Goal: Navigation & Orientation: Find specific page/section

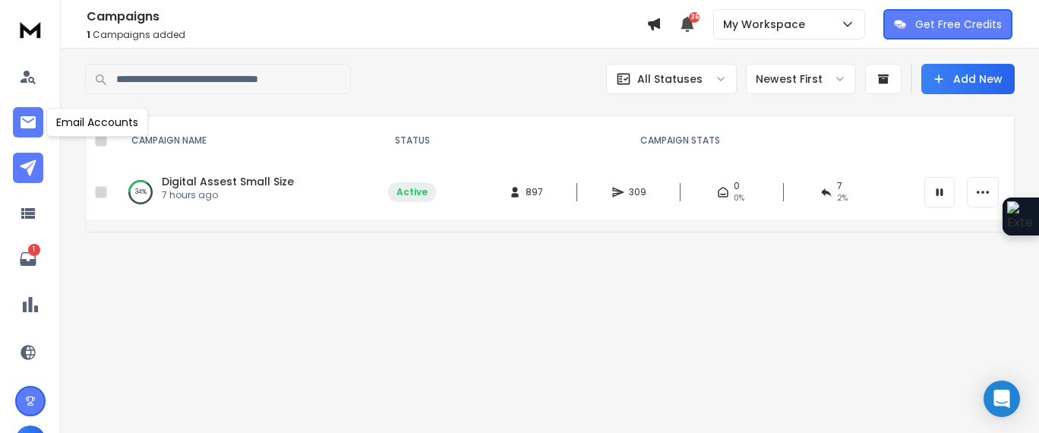
click at [27, 122] on icon at bounding box center [28, 122] width 18 height 18
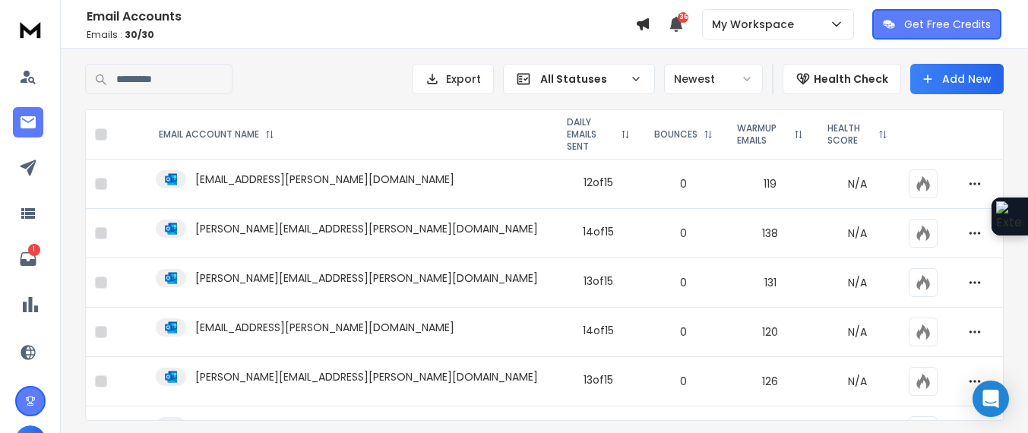
click at [351, 83] on div at bounding box center [244, 79] width 318 height 30
click at [841, 84] on p "Health Check" at bounding box center [851, 78] width 74 height 15
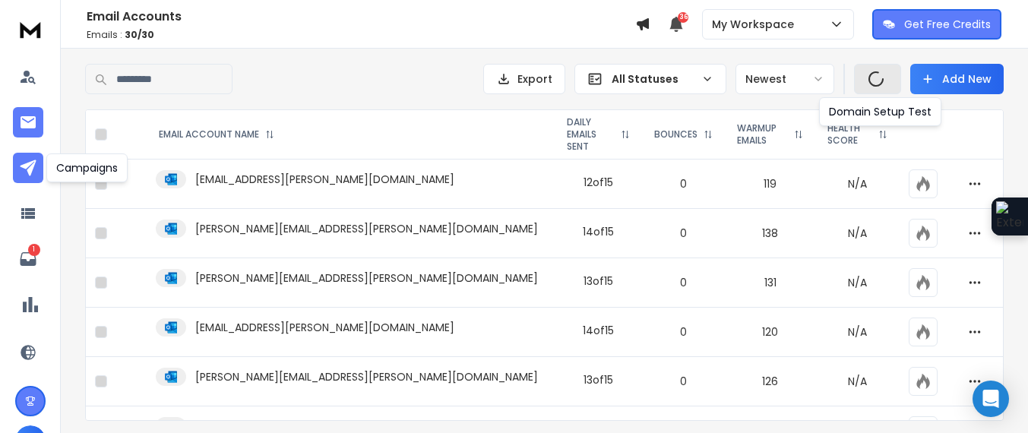
click at [33, 163] on icon at bounding box center [28, 168] width 16 height 16
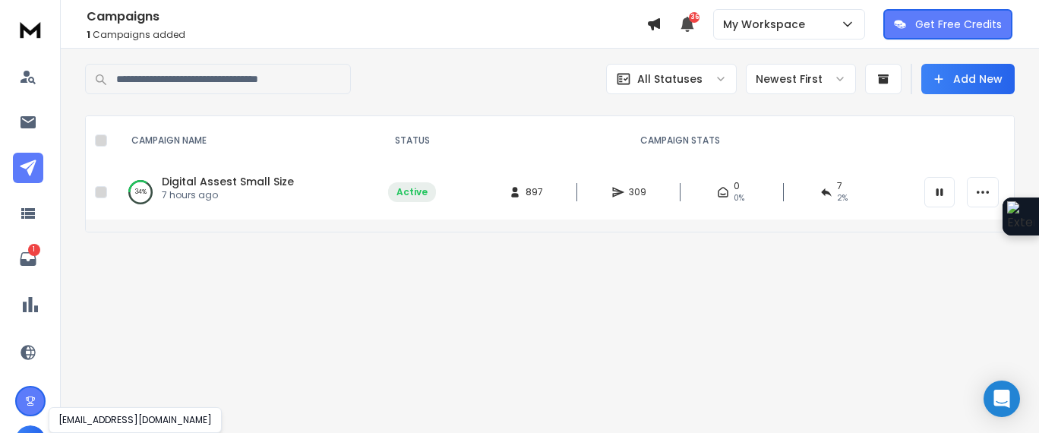
click at [27, 429] on span "R" at bounding box center [30, 440] width 30 height 30
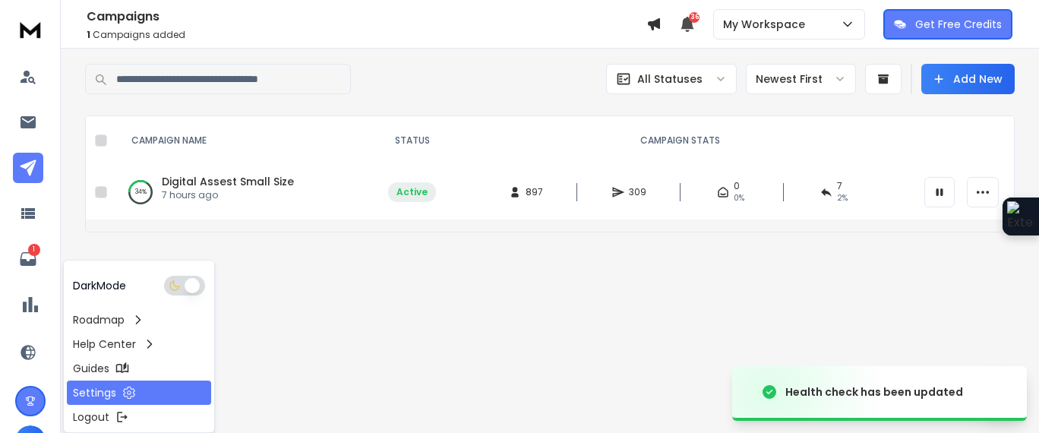
click at [96, 391] on p "Settings" at bounding box center [94, 392] width 43 height 15
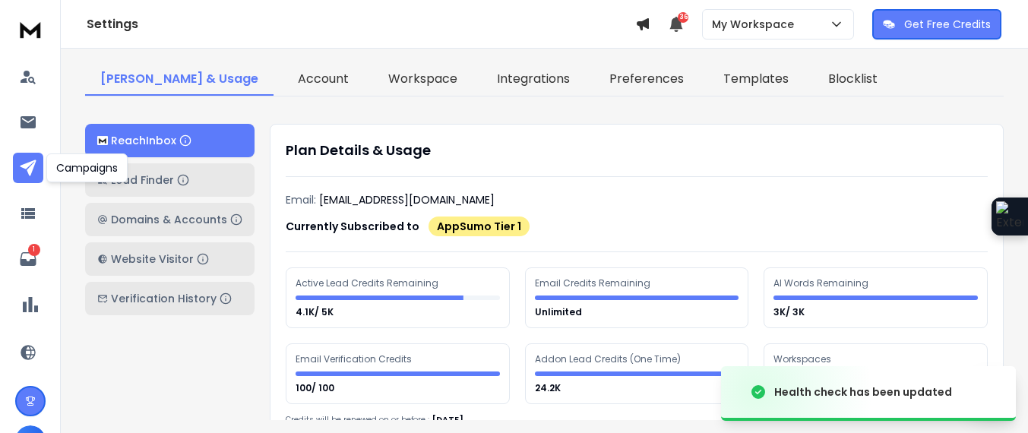
click at [29, 169] on icon at bounding box center [28, 168] width 16 height 16
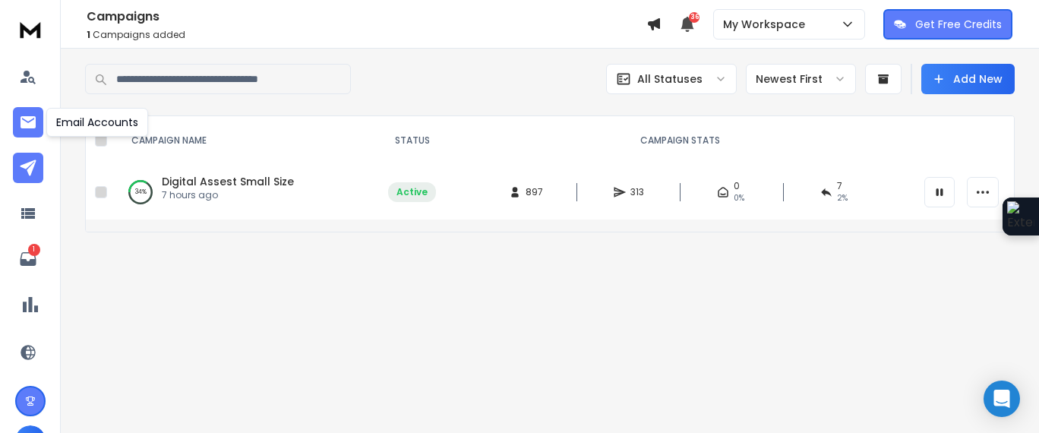
click at [27, 119] on icon at bounding box center [28, 122] width 15 height 12
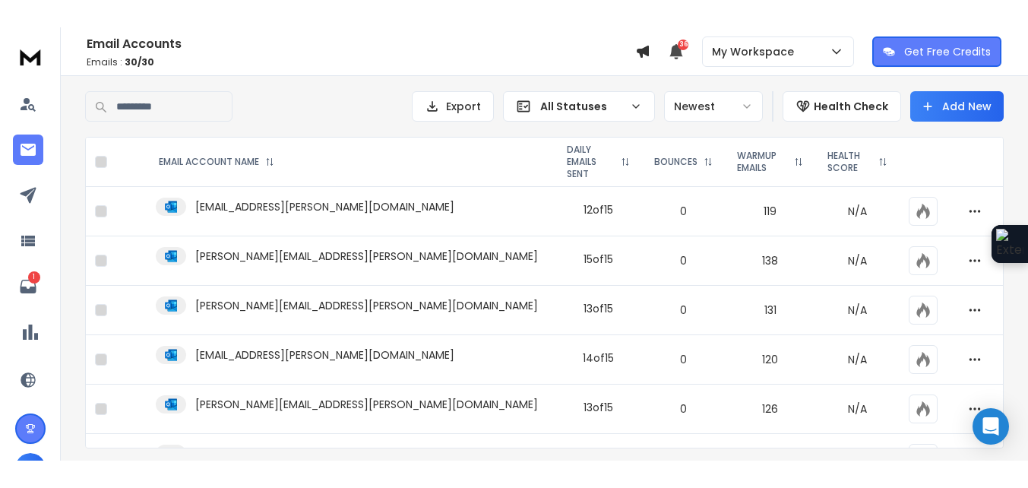
scroll to position [3, 0]
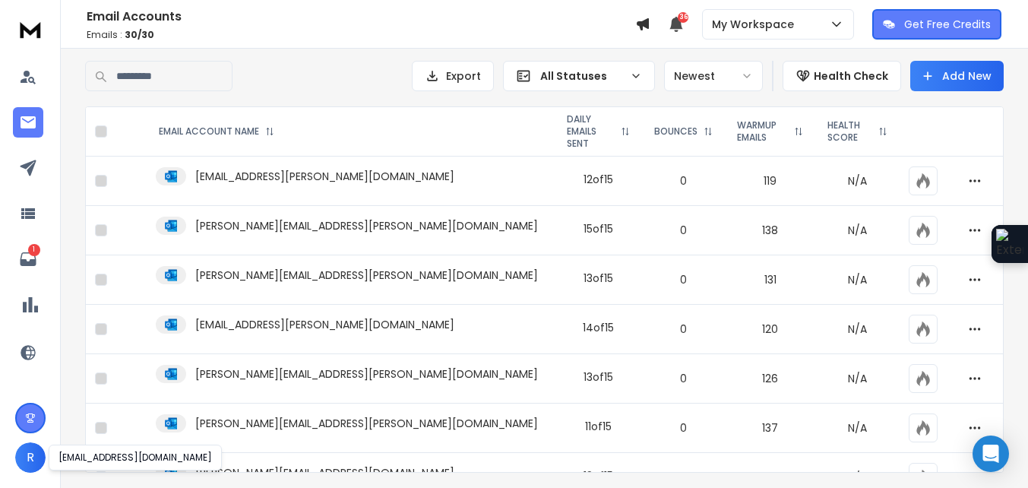
click at [24, 432] on span "R" at bounding box center [30, 457] width 30 height 30
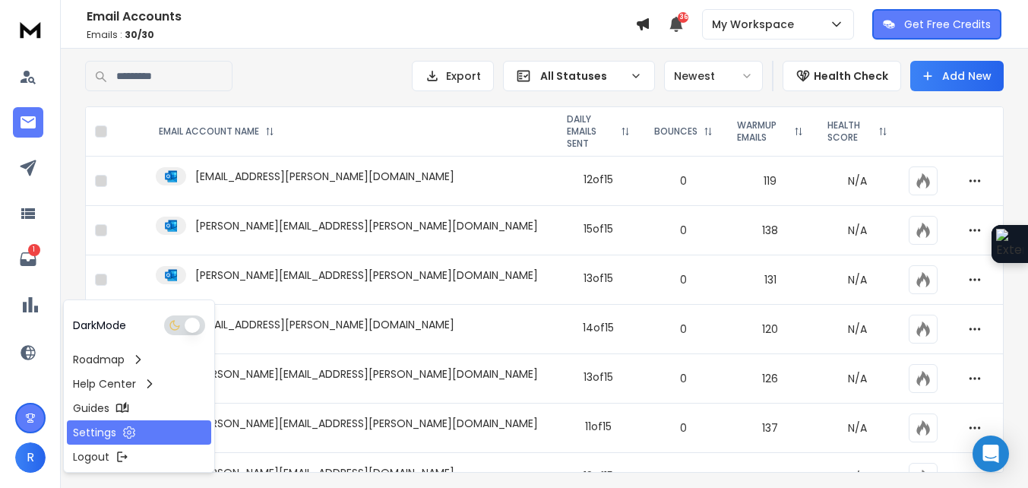
click at [112, 432] on p "Settings" at bounding box center [94, 432] width 43 height 15
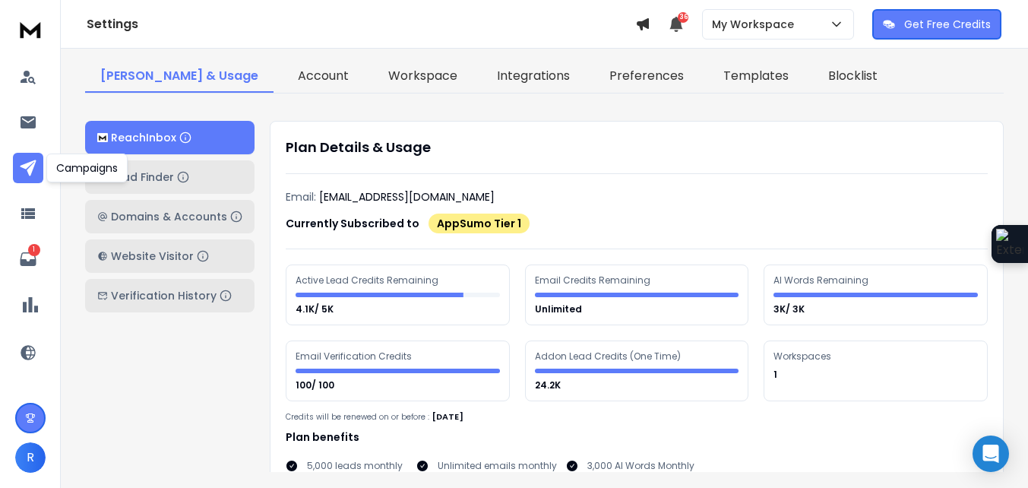
click at [27, 170] on icon at bounding box center [28, 168] width 16 height 16
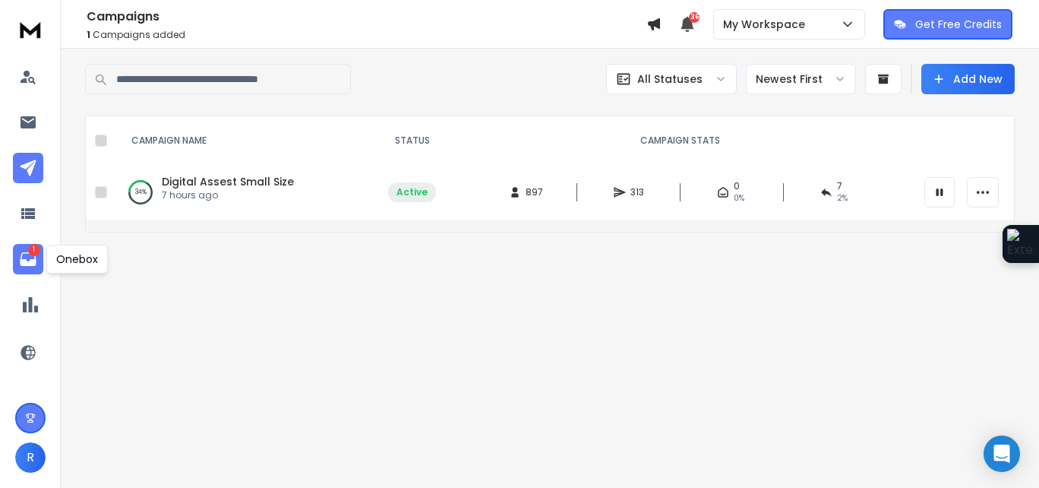
click at [24, 259] on icon at bounding box center [28, 259] width 16 height 14
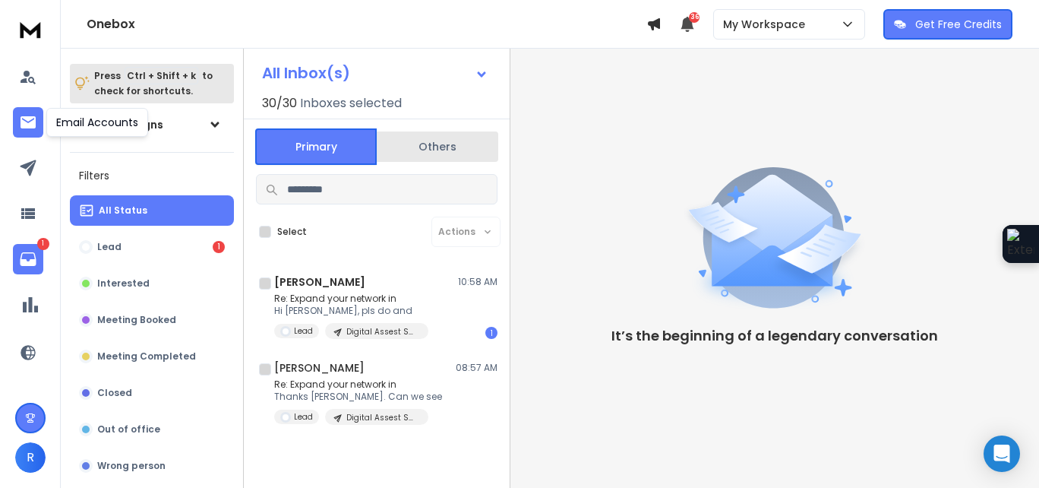
click at [21, 124] on icon at bounding box center [28, 122] width 18 height 18
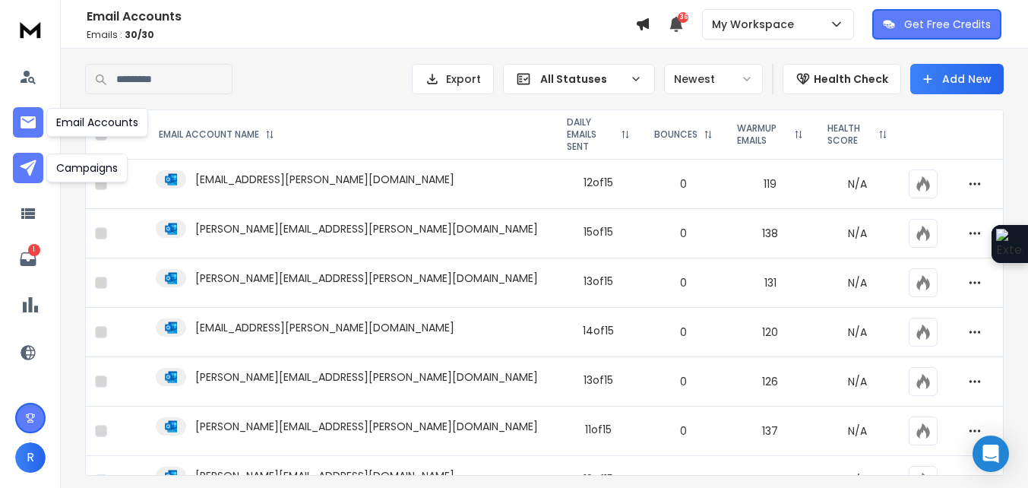
click at [31, 175] on icon at bounding box center [28, 168] width 18 height 18
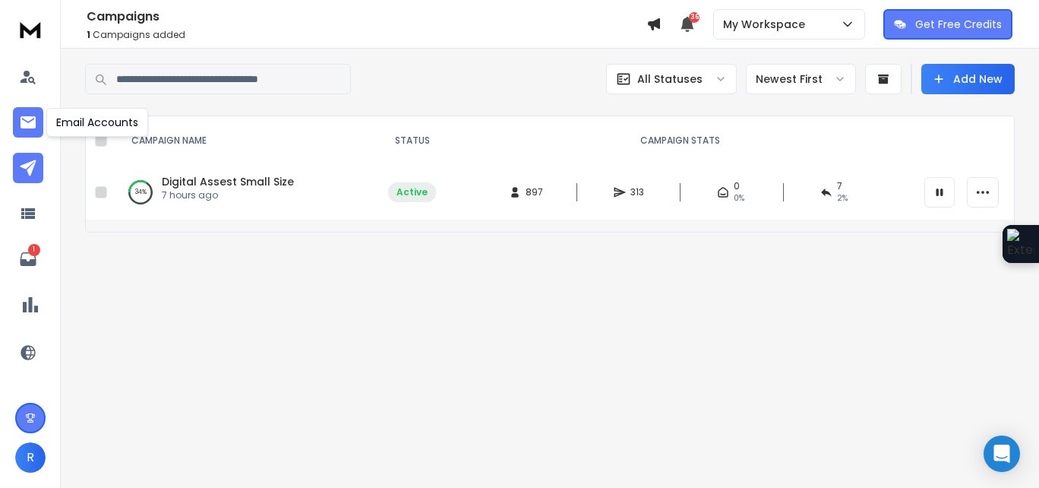
click at [26, 120] on icon at bounding box center [28, 122] width 15 height 12
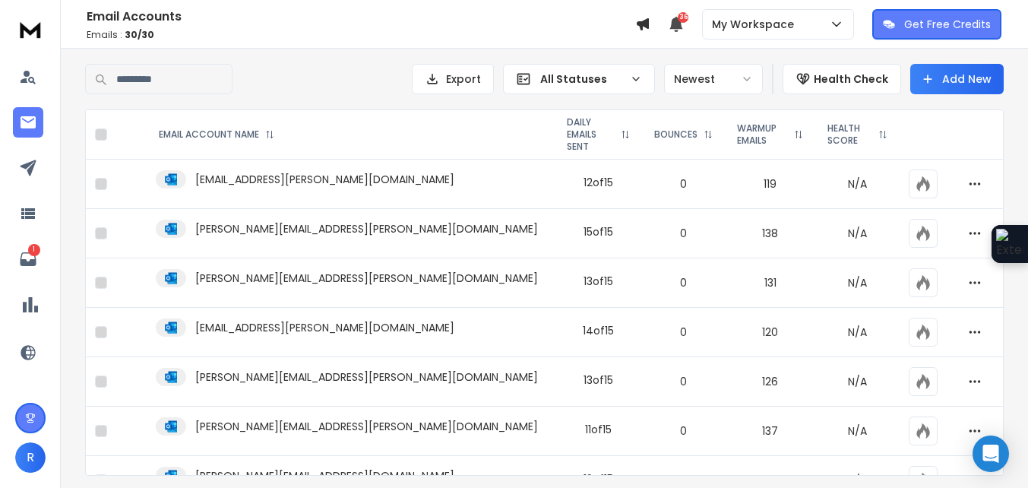
click at [343, 83] on div at bounding box center [244, 79] width 318 height 30
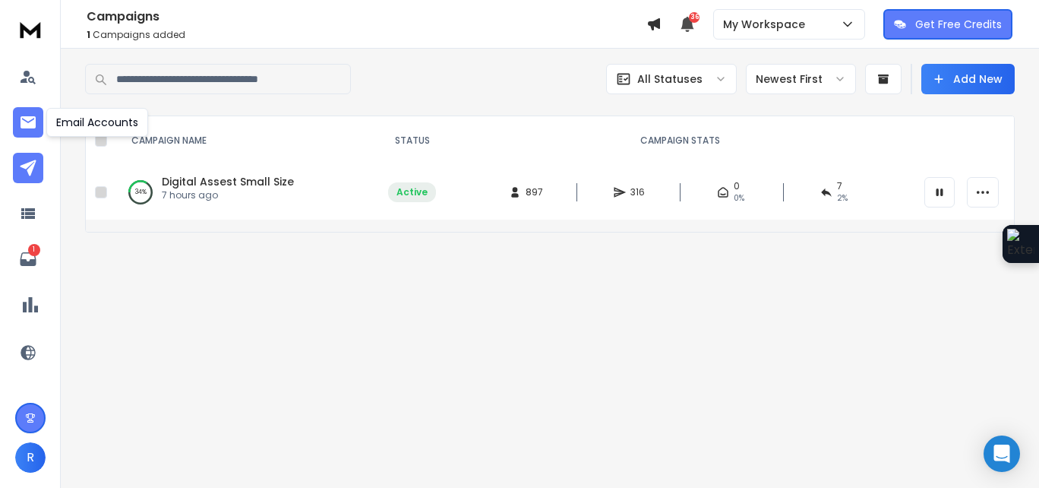
click at [21, 126] on icon at bounding box center [28, 122] width 15 height 12
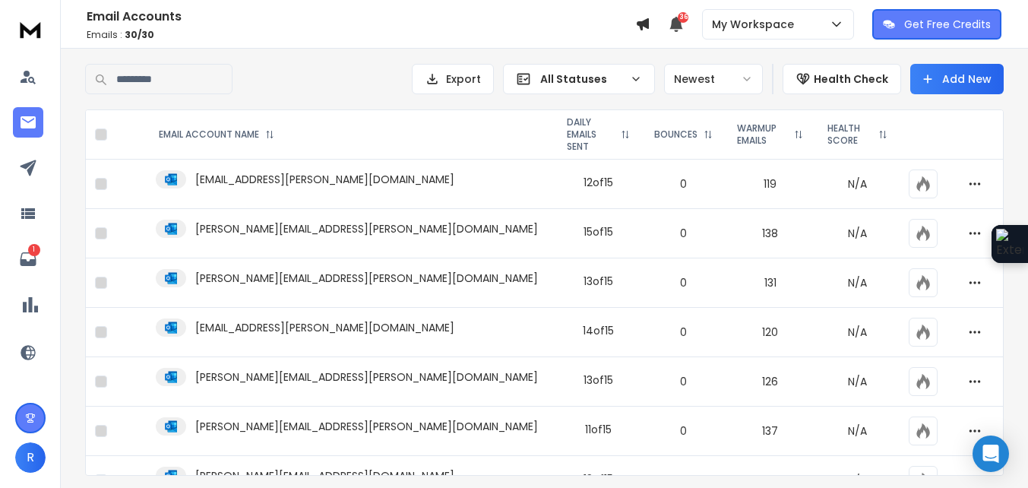
click at [375, 92] on div at bounding box center [244, 79] width 318 height 30
click at [24, 166] on icon at bounding box center [28, 168] width 16 height 16
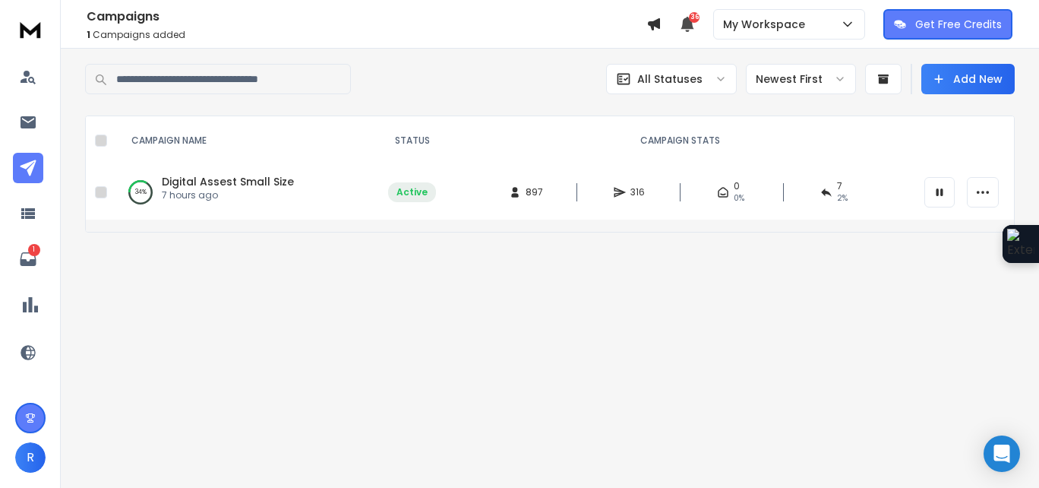
click at [311, 62] on div "Campaigns 1 Campaigns Added All Statuses Newest First Add New CAMPAIGN NAME STA…" at bounding box center [550, 148] width 978 height 199
click at [437, 74] on div at bounding box center [317, 79] width 465 height 30
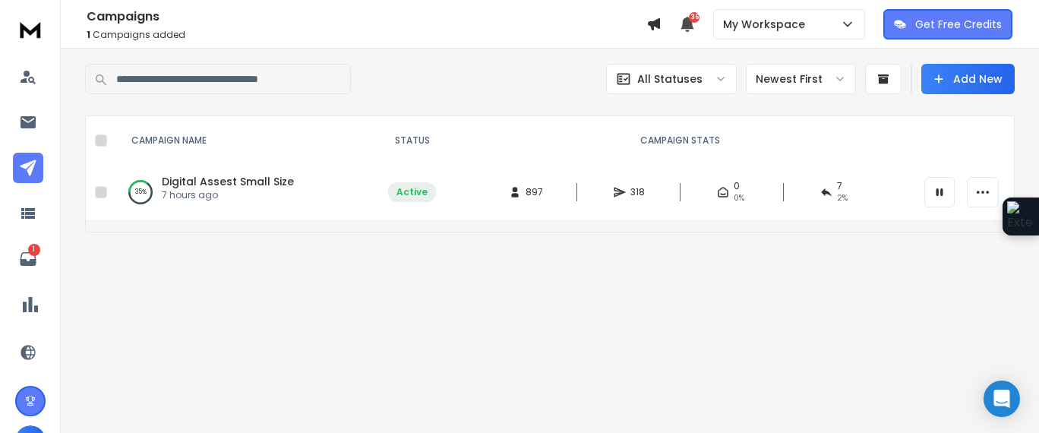
click at [450, 86] on div at bounding box center [317, 79] width 465 height 30
click at [34, 119] on icon at bounding box center [28, 122] width 15 height 12
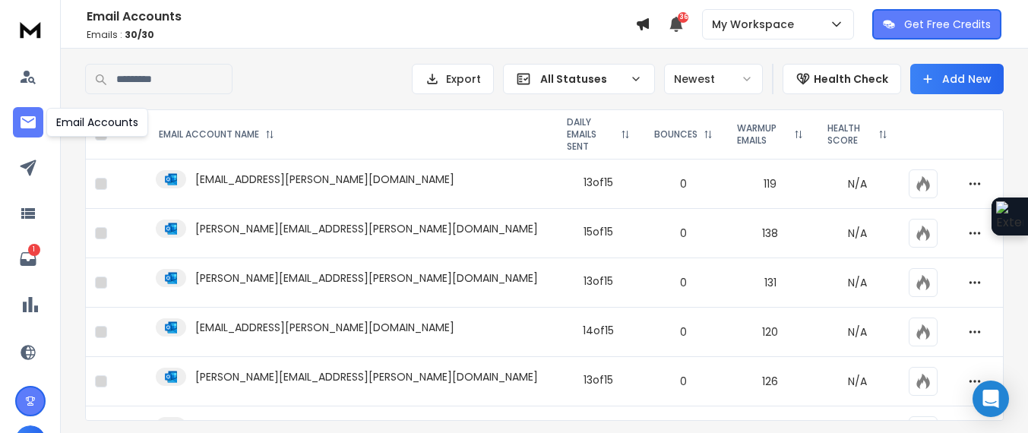
click at [366, 83] on div at bounding box center [244, 79] width 318 height 30
click at [27, 161] on icon at bounding box center [28, 168] width 18 height 18
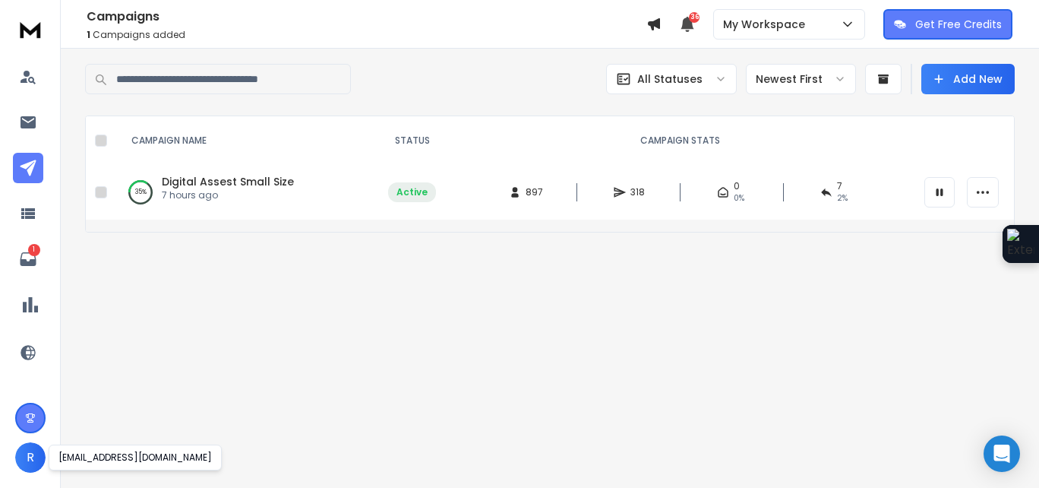
click at [29, 432] on span "R" at bounding box center [30, 457] width 30 height 30
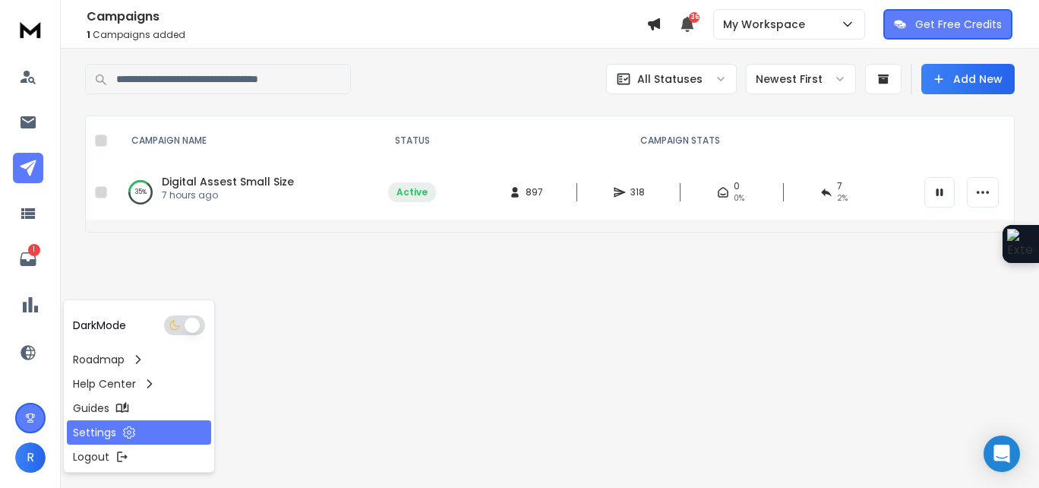
click at [112, 432] on p "Settings" at bounding box center [94, 432] width 43 height 15
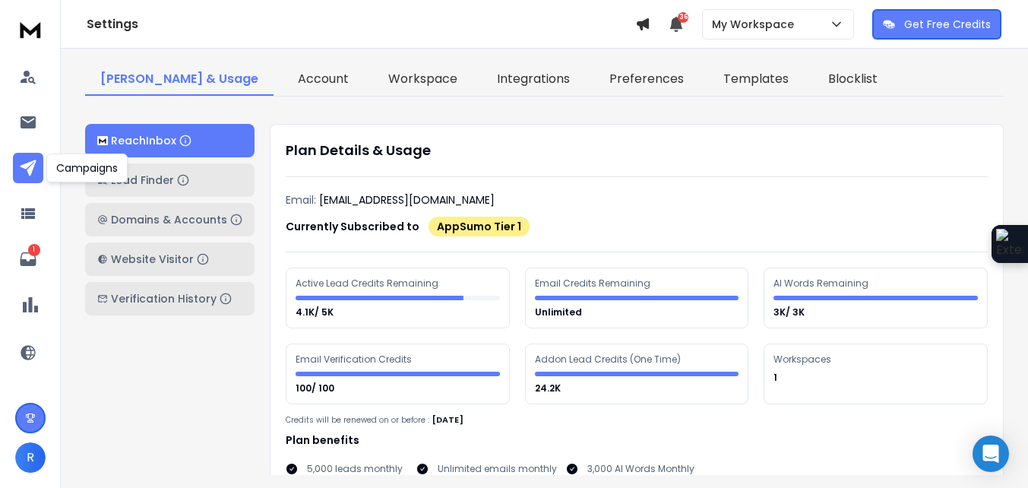
click at [29, 163] on icon at bounding box center [28, 168] width 16 height 16
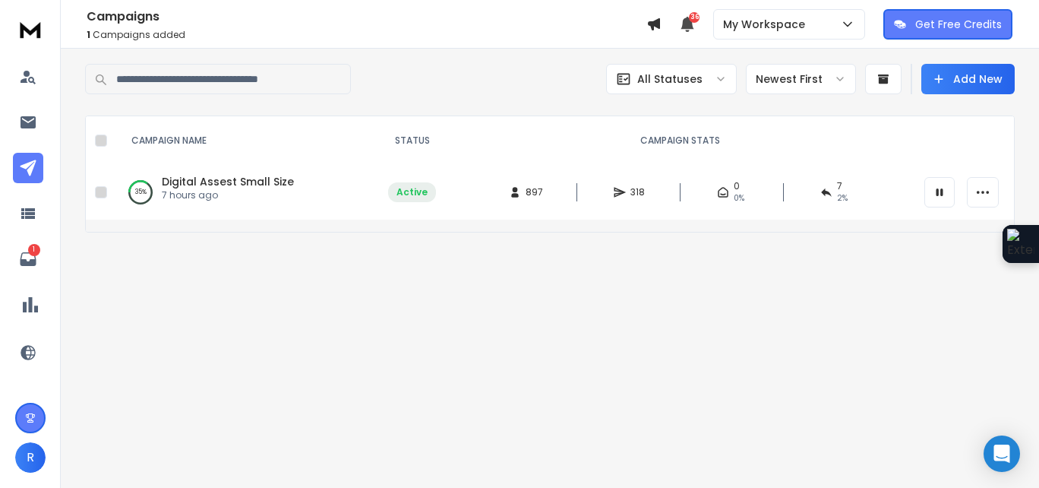
click at [350, 283] on div "Get only verified leads with our AI-powered Lead Finder, starting at $22/mo Try…" at bounding box center [519, 244] width 1039 height 488
click at [31, 264] on icon at bounding box center [28, 259] width 16 height 14
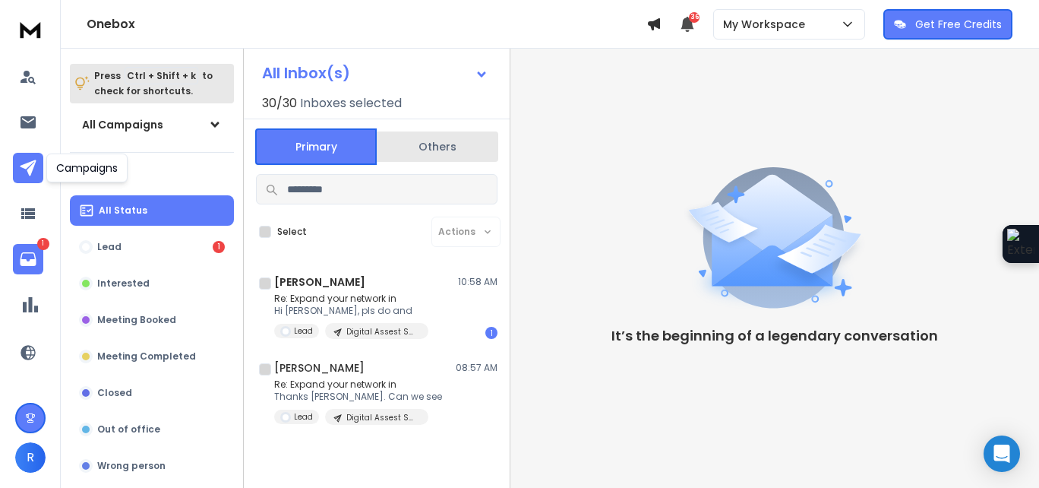
click at [22, 163] on icon at bounding box center [28, 168] width 18 height 18
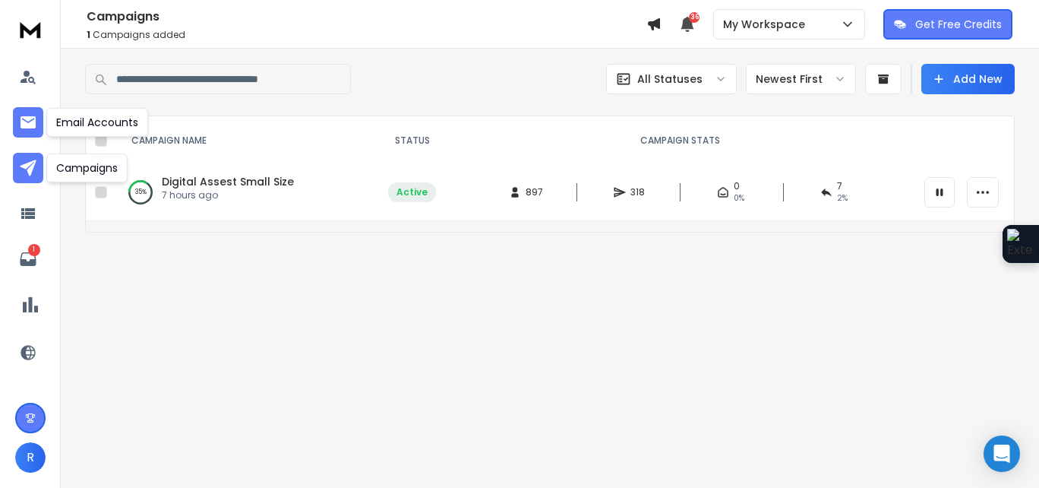
click at [27, 125] on icon at bounding box center [28, 122] width 15 height 12
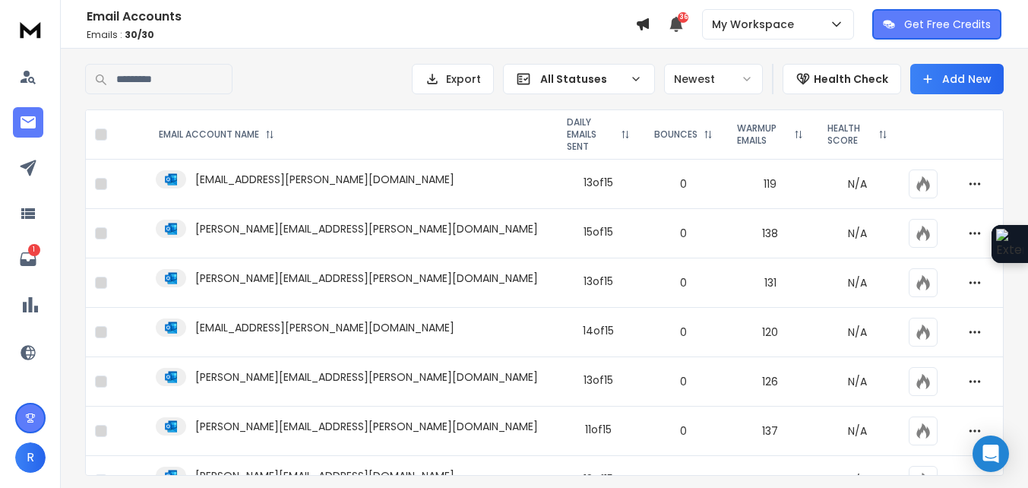
click at [342, 60] on div "Export All Statuses Newest Health Check Add New EMAIL ACCOUNT NAME DAILY EMAILS…" at bounding box center [544, 270] width 967 height 442
click at [24, 169] on icon at bounding box center [28, 168] width 18 height 18
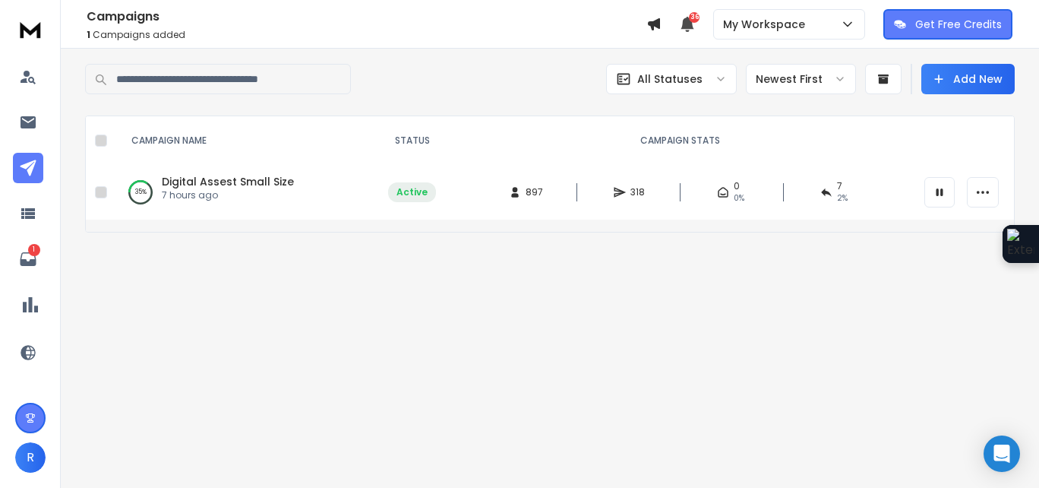
click at [611, 232] on div "Campaigns 1 Campaigns Added All Statuses Newest First Add New CAMPAIGN NAME STA…" at bounding box center [550, 148] width 978 height 199
